Goal: Information Seeking & Learning: Learn about a topic

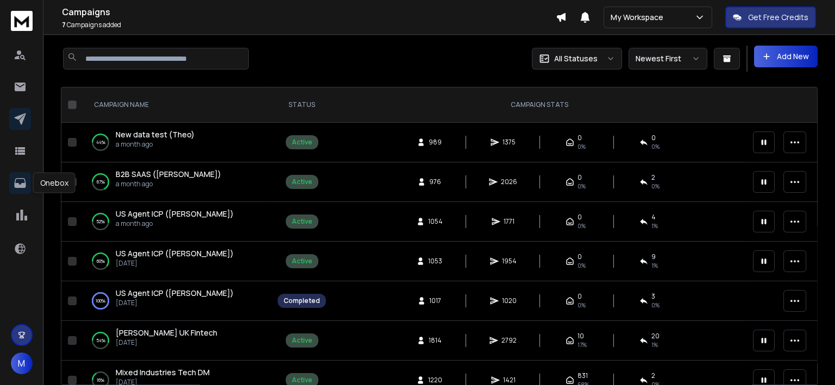
click at [18, 181] on icon at bounding box center [20, 183] width 13 height 13
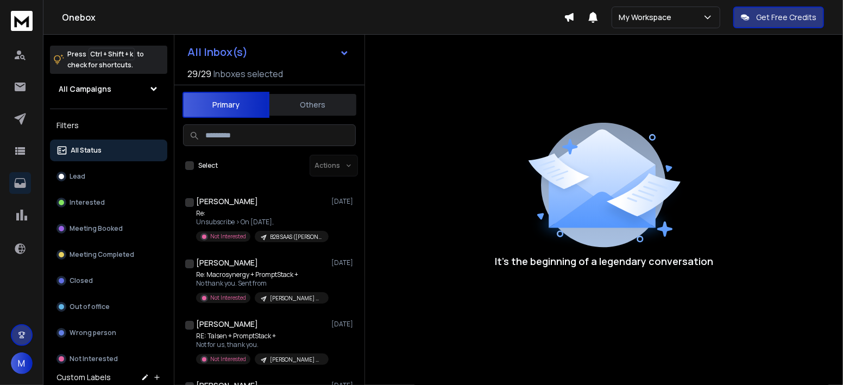
click at [210, 256] on div "Robert Enserro 11 Sep Re: Macrosynergy + PromptStack + No thank you. Sent from …" at bounding box center [270, 280] width 179 height 59
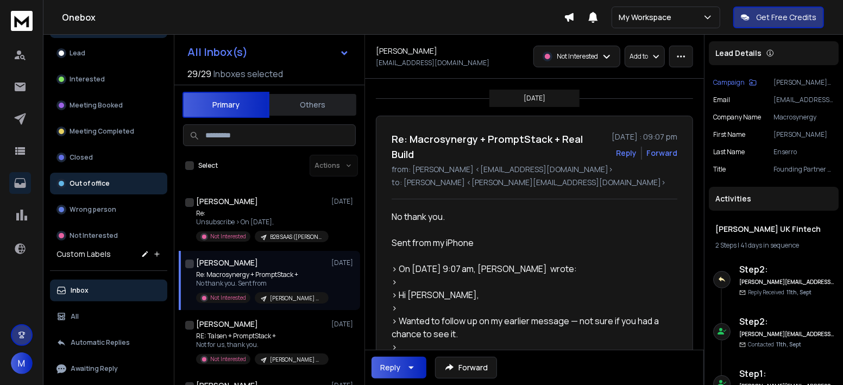
scroll to position [124, 0]
click at [136, 307] on button "All" at bounding box center [108, 316] width 117 height 22
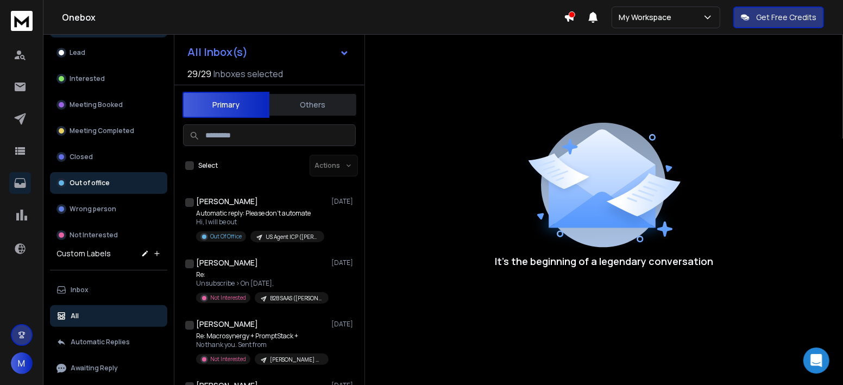
click at [71, 183] on p "Out of office" at bounding box center [90, 183] width 40 height 9
